Goal: Check status

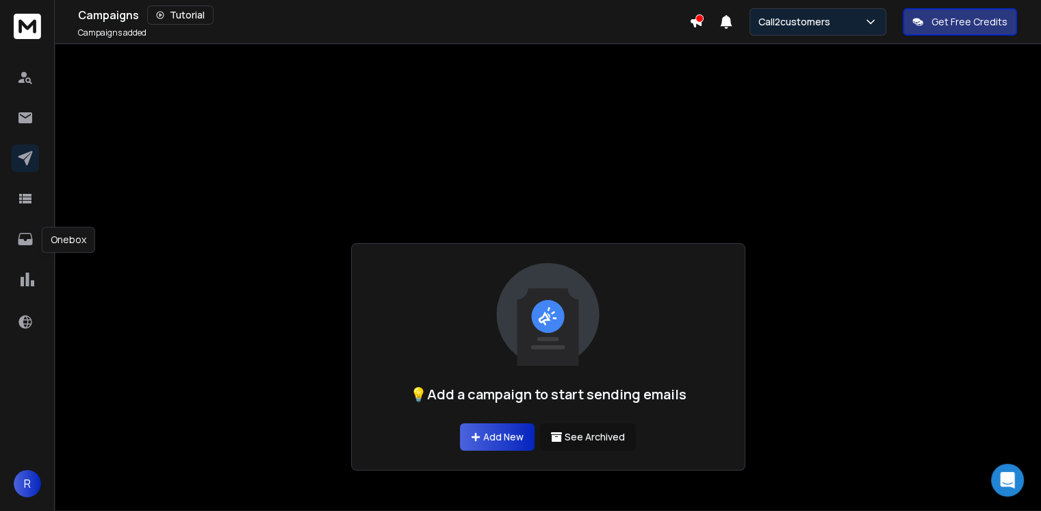
click at [783, 30] on button "Call2customers" at bounding box center [817, 21] width 137 height 27
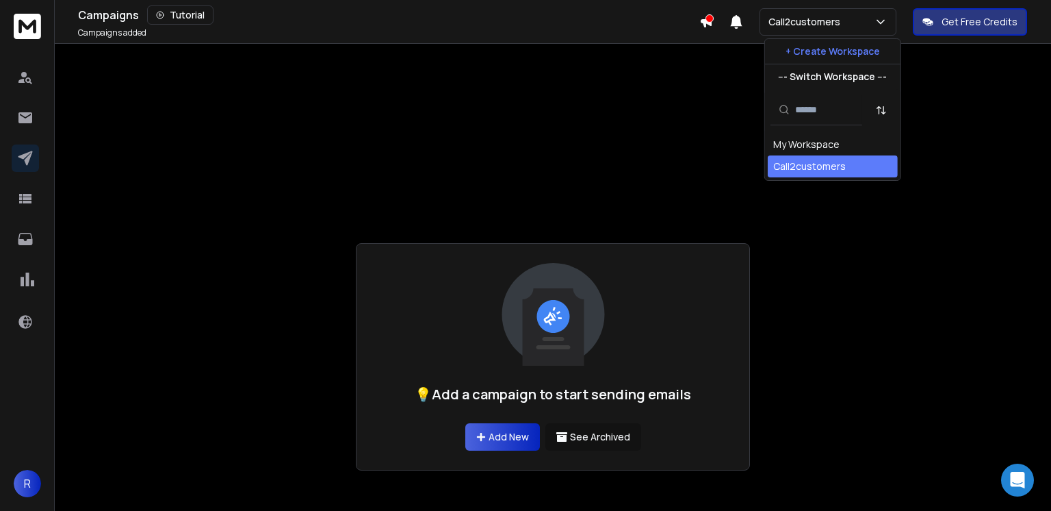
click at [792, 165] on div "Call2customers" at bounding box center [809, 166] width 73 height 14
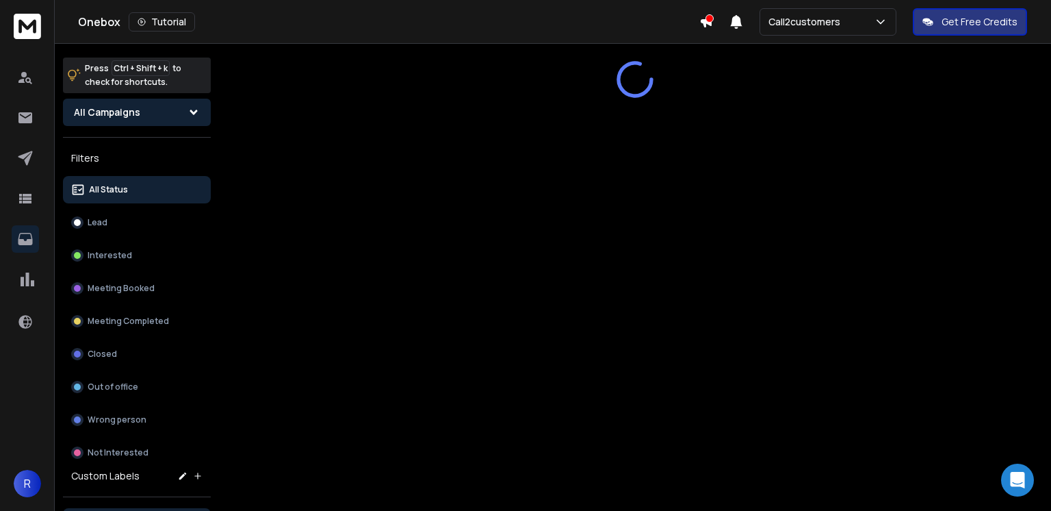
click at [183, 125] on button "All Campaigns" at bounding box center [137, 112] width 148 height 27
click at [188, 116] on icon at bounding box center [194, 112] width 12 height 12
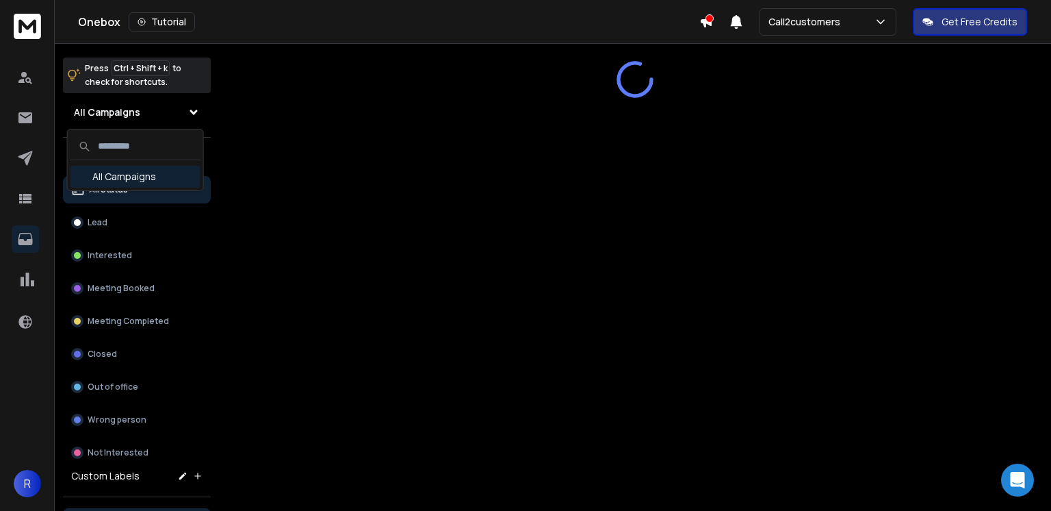
click at [164, 167] on div "All Campaigns" at bounding box center [135, 177] width 130 height 22
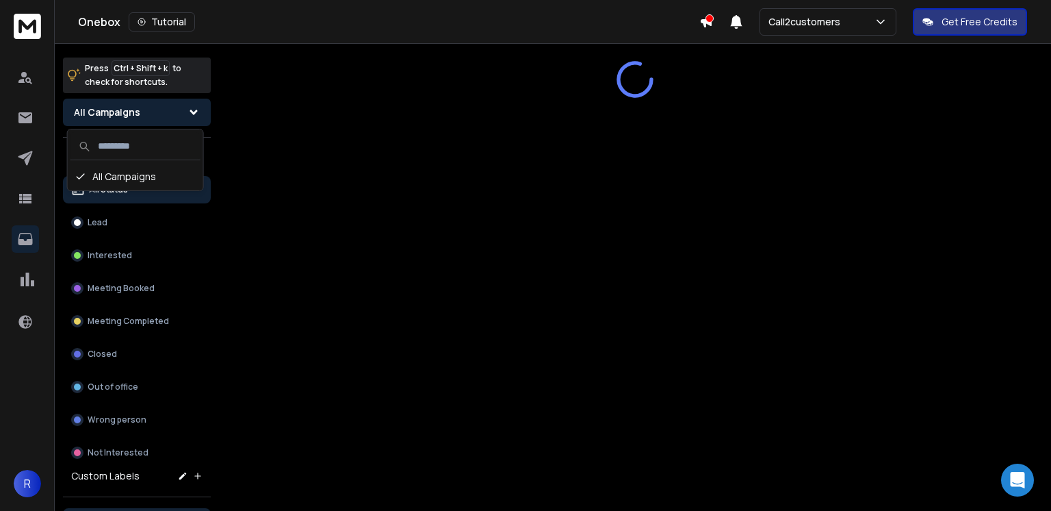
click at [179, 125] on button "All Campaigns" at bounding box center [137, 112] width 148 height 27
click at [179, 125] on body "ReferralStack Unlock AI-powered affiliate growth Lifetime Deals available! Clai…" at bounding box center [525, 255] width 1051 height 511
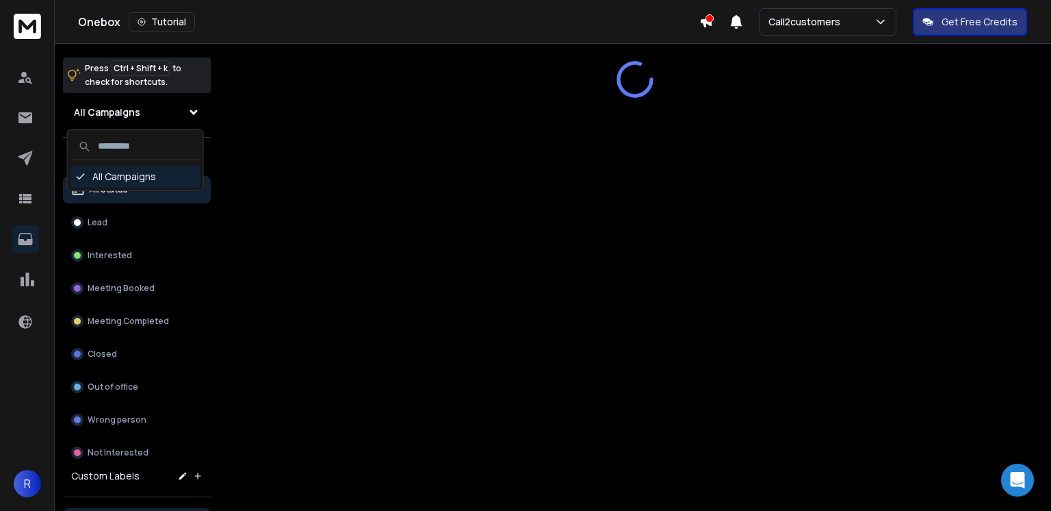
click at [153, 172] on div "All Campaigns" at bounding box center [135, 177] width 130 height 22
click at [252, 109] on div "Press Ctrl + Shift + k to check for shortcuts. All Campaigns All Campaigns Filt…" at bounding box center [553, 299] width 996 height 511
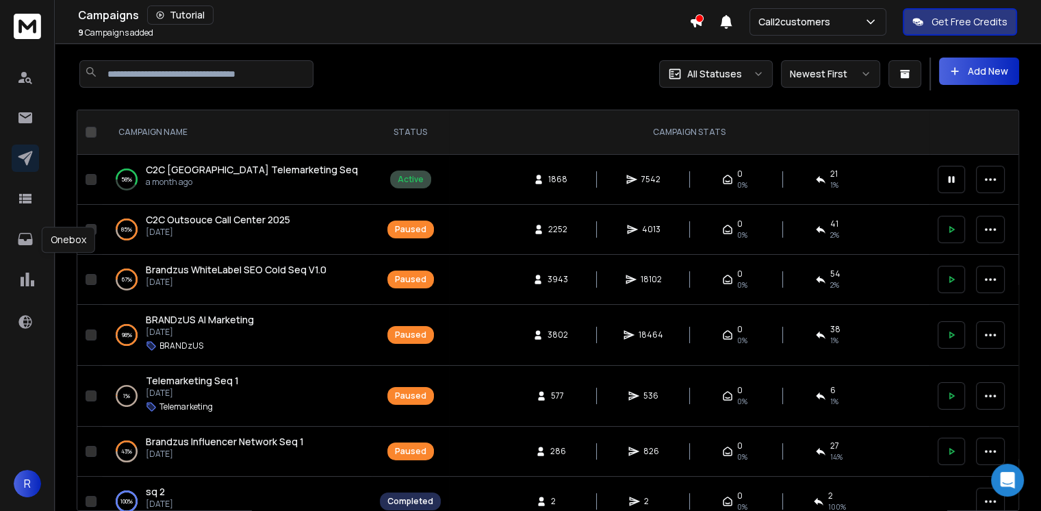
click at [233, 168] on span "C2C [GEOGRAPHIC_DATA] Telemarketing Seq" at bounding box center [252, 169] width 212 height 13
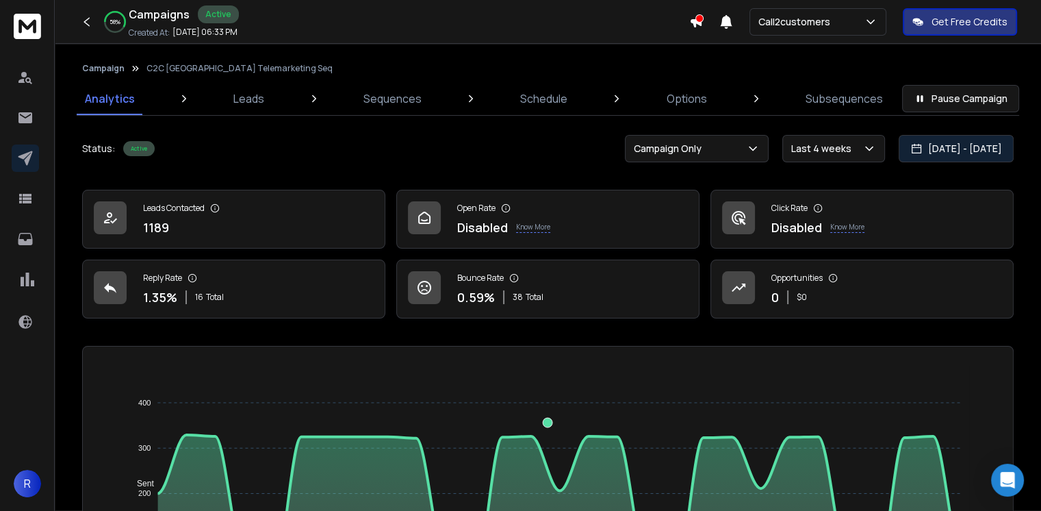
click at [912, 148] on button "[DATE] - [DATE]" at bounding box center [956, 148] width 115 height 27
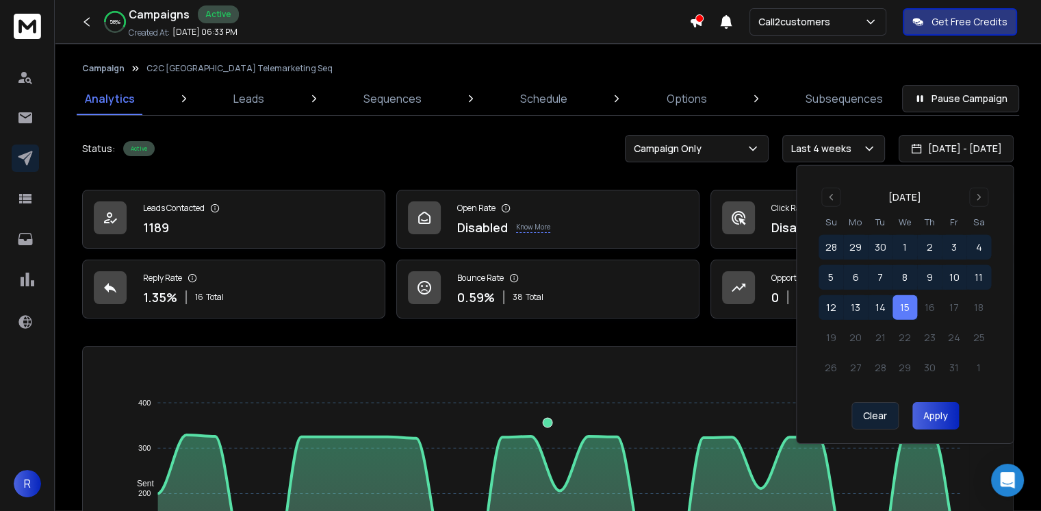
click at [867, 417] on button "Clear" at bounding box center [874, 415] width 47 height 27
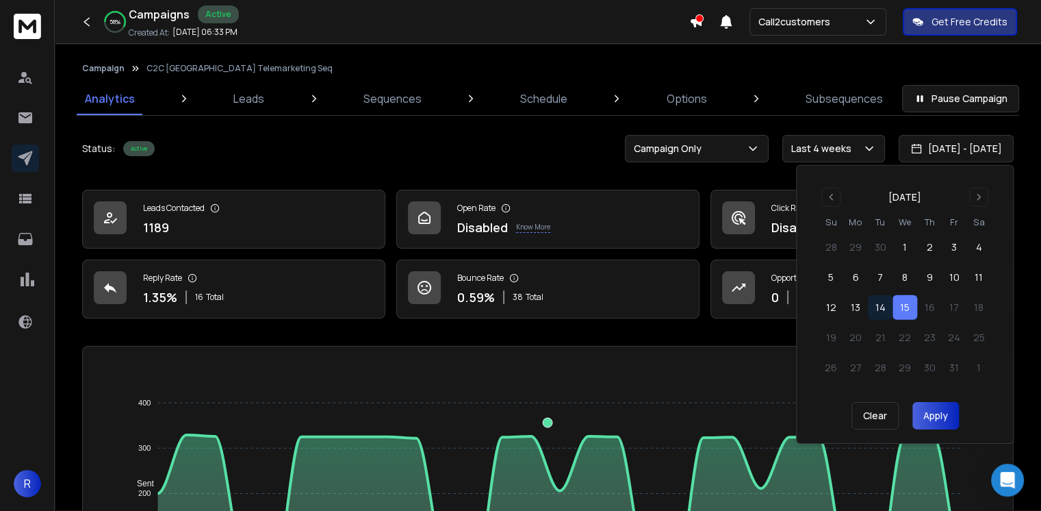
click at [877, 310] on button "14" at bounding box center [880, 307] width 25 height 25
click at [939, 422] on button "Apply" at bounding box center [935, 415] width 47 height 27
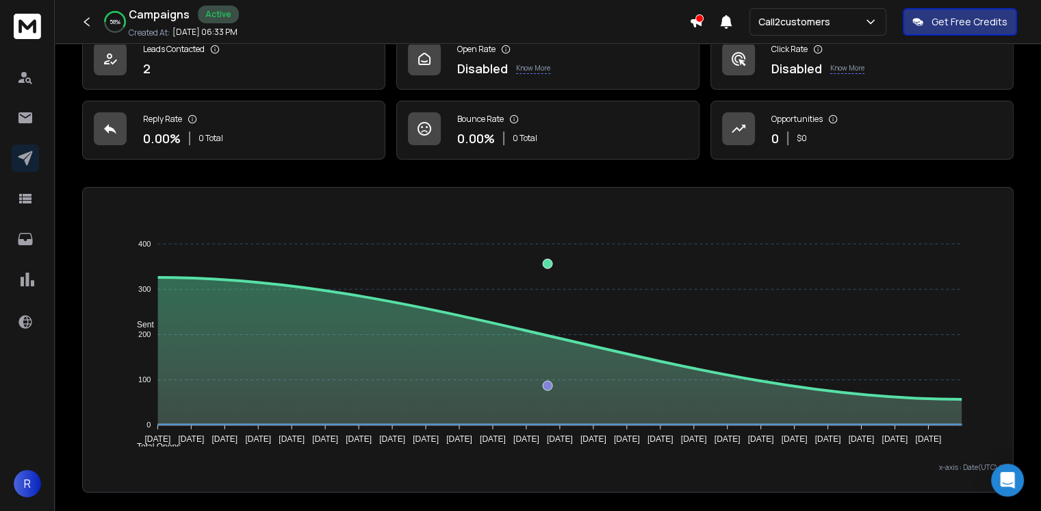
scroll to position [187, 0]
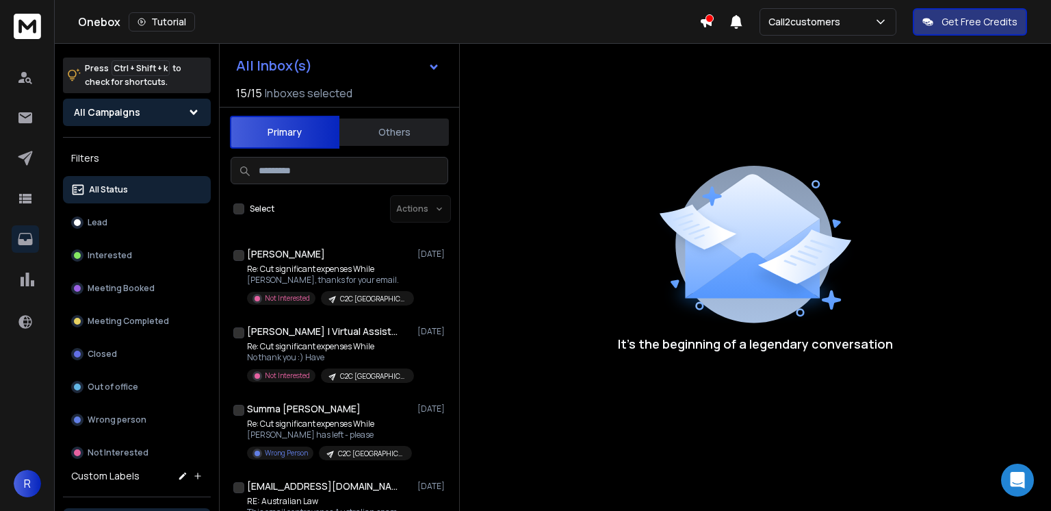
click at [193, 116] on icon at bounding box center [194, 112] width 12 height 12
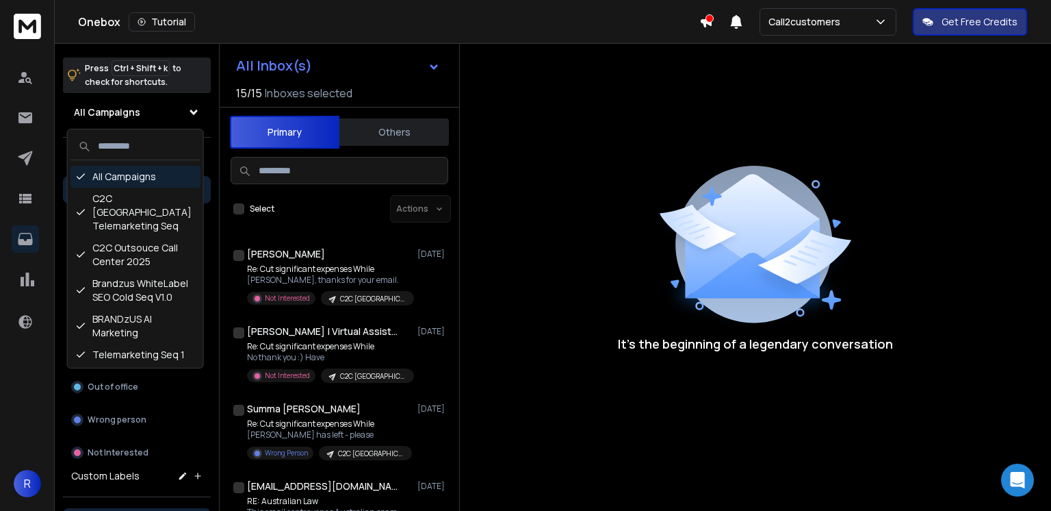
click at [154, 169] on div "All Campaigns" at bounding box center [135, 177] width 130 height 22
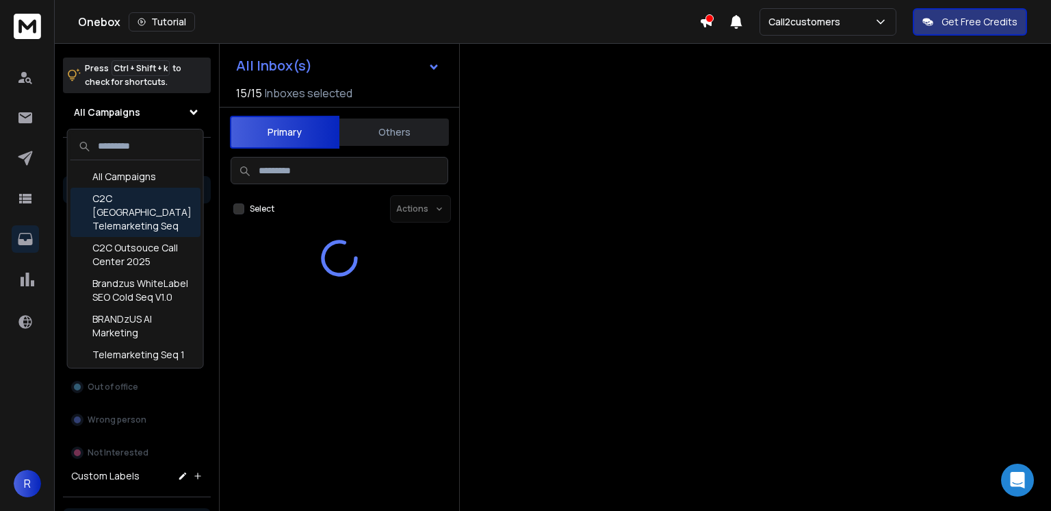
click at [140, 206] on div "C2C [GEOGRAPHIC_DATA] Telemarketing Seq" at bounding box center [135, 212] width 130 height 49
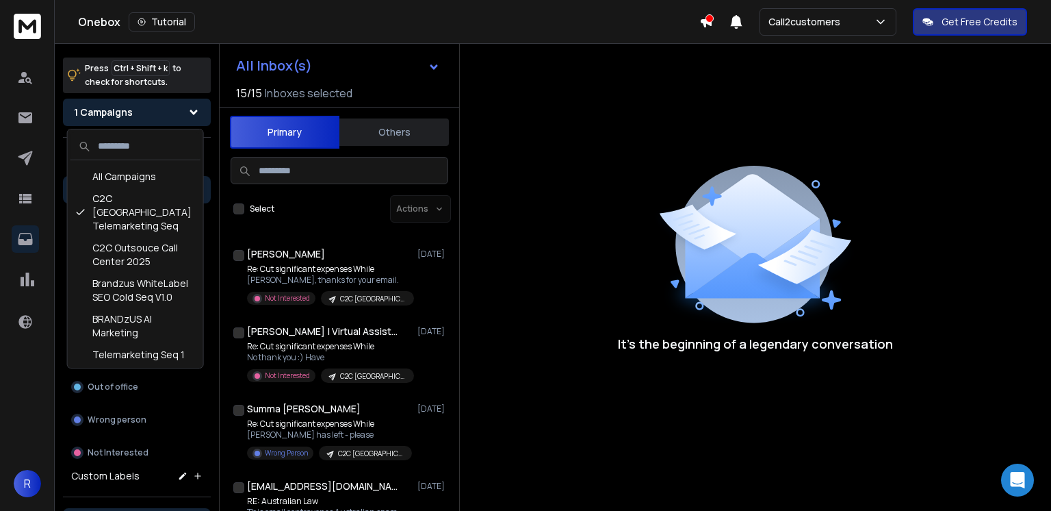
click at [193, 116] on icon at bounding box center [194, 112] width 12 height 12
click at [211, 132] on div "Press Ctrl + Shift + k to check for shortcuts. 1 Campaigns 1 Campaigns Filters …" at bounding box center [137, 299] width 164 height 511
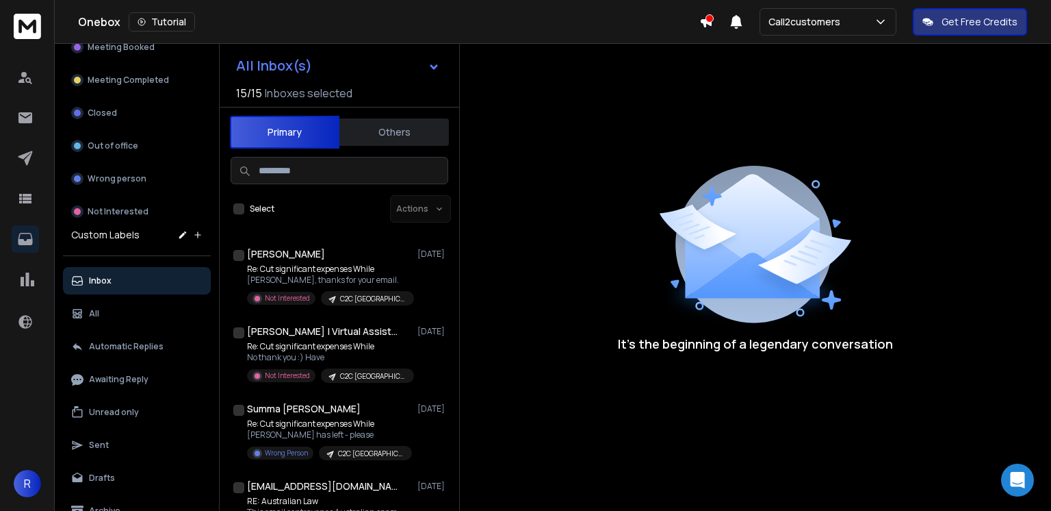
scroll to position [255, 0]
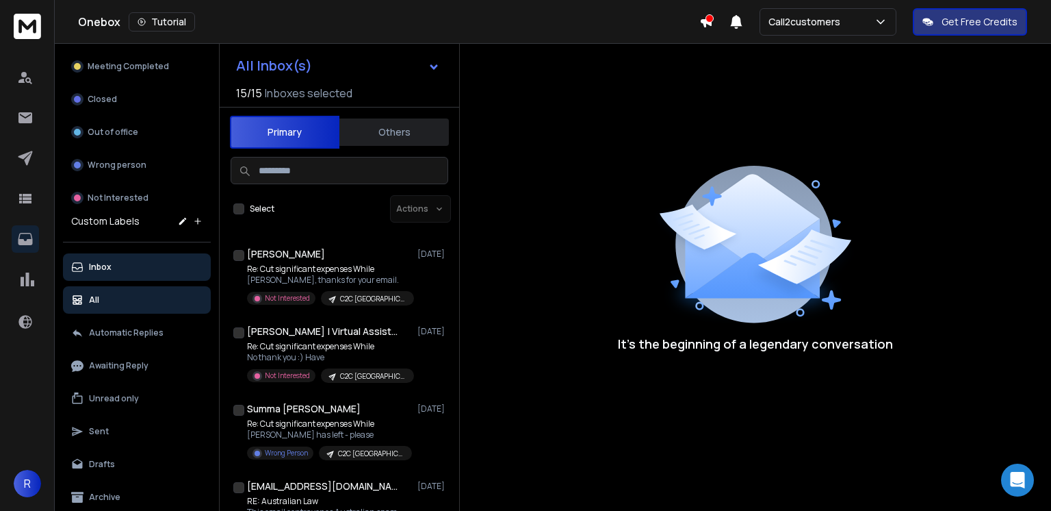
click at [128, 296] on button "All" at bounding box center [137, 299] width 148 height 27
